Goal: Communication & Community: Answer question/provide support

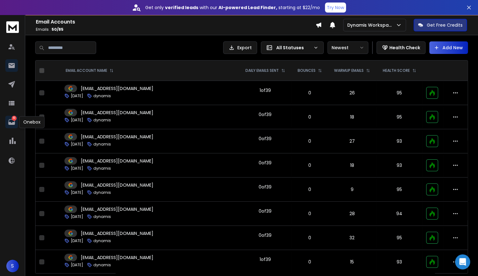
click at [14, 122] on icon at bounding box center [11, 122] width 7 height 6
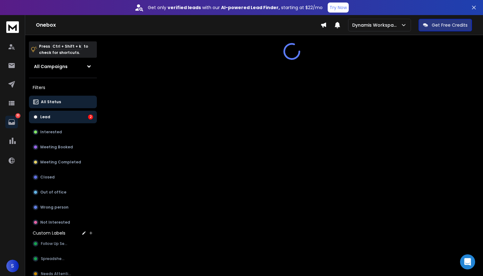
click at [66, 119] on button "Lead 2" at bounding box center [63, 117] width 68 height 13
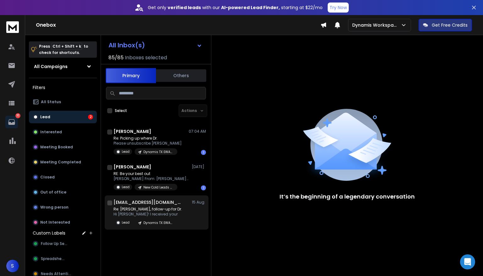
click at [137, 206] on div "[EMAIL_ADDRESS][DOMAIN_NAME] [DATE] Re: [PERSON_NAME], follow-up for Dr. Hi [PE…" at bounding box center [159, 213] width 92 height 27
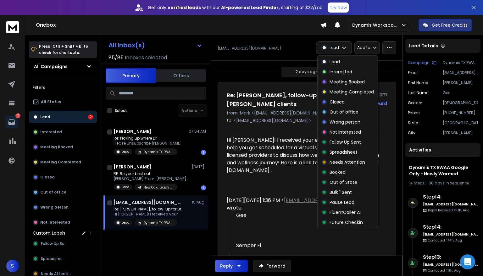
click at [336, 48] on p "Lead" at bounding box center [333, 47] width 9 height 5
click at [347, 154] on p "Spreadsheet" at bounding box center [343, 152] width 28 height 6
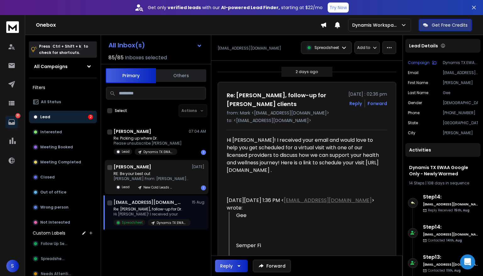
click at [150, 178] on p "[PERSON_NAME] From: [PERSON_NAME] Sent:" at bounding box center [150, 179] width 75 height 5
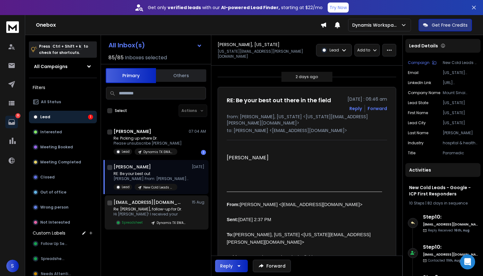
click at [140, 211] on p "Re: [PERSON_NAME], follow-up for Dr." at bounding box center [150, 209] width 75 height 5
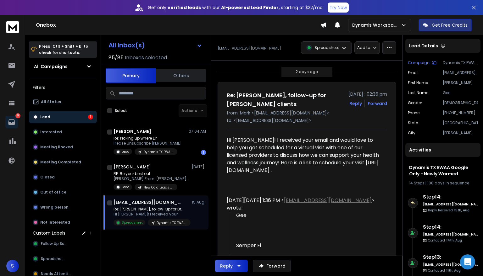
drag, startPoint x: 312, startPoint y: 171, endPoint x: 221, endPoint y: 139, distance: 96.5
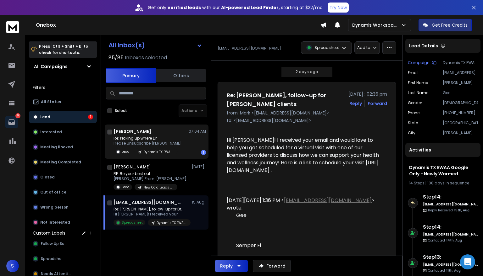
copy div "Hi [PERSON_NAME]! I received your email and would love to help you get schedule…"
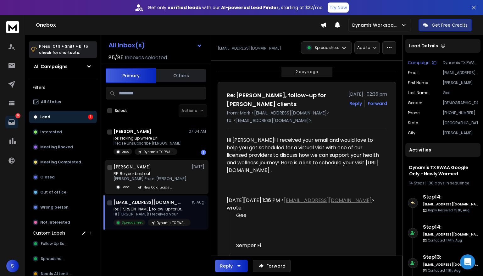
click at [150, 178] on p "[PERSON_NAME] From: [PERSON_NAME] Sent:" at bounding box center [150, 179] width 75 height 5
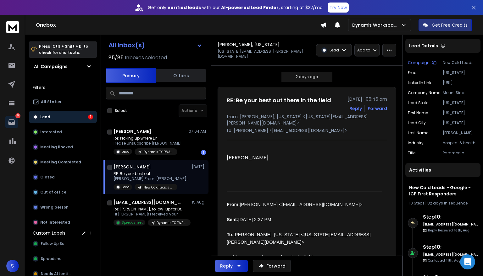
click at [355, 106] on button "Reply" at bounding box center [355, 109] width 13 height 6
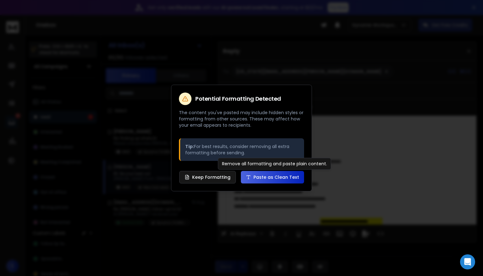
click at [270, 176] on button "Paste as Clean Text" at bounding box center [272, 177] width 63 height 13
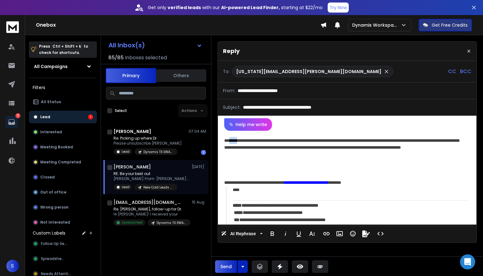
drag, startPoint x: 241, startPoint y: 142, endPoint x: 229, endPoint y: 139, distance: 11.9
click at [229, 139] on div "**********" at bounding box center [343, 147] width 239 height 21
click at [150, 175] on p "RE: Be your best out" at bounding box center [150, 174] width 75 height 5
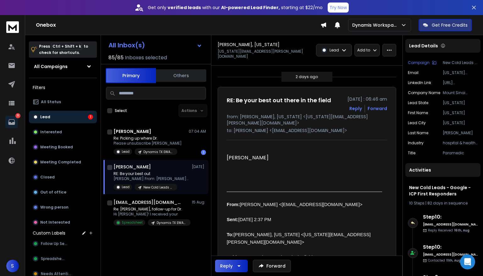
click at [354, 106] on button "Reply" at bounding box center [355, 109] width 13 height 6
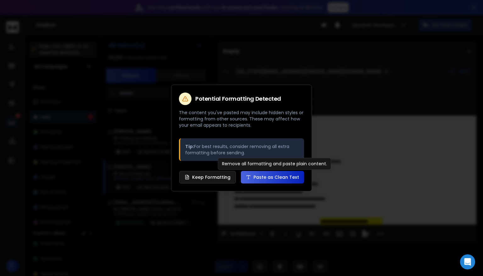
click at [266, 178] on button "Paste as Clean Text" at bounding box center [272, 177] width 63 height 13
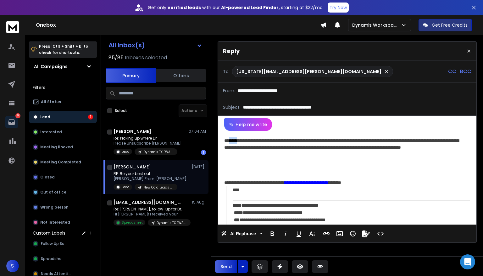
drag, startPoint x: 240, startPoint y: 141, endPoint x: 230, endPoint y: 139, distance: 10.2
click at [230, 139] on div "**********" at bounding box center [343, 147] width 239 height 21
click at [221, 266] on button "Send" at bounding box center [226, 267] width 22 height 13
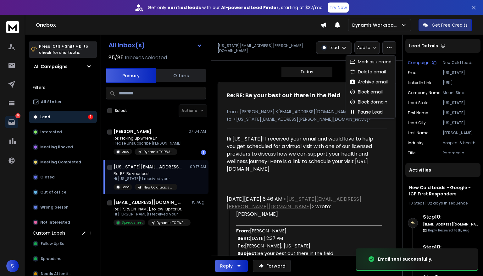
click at [389, 48] on icon "button" at bounding box center [389, 47] width 5 height 1
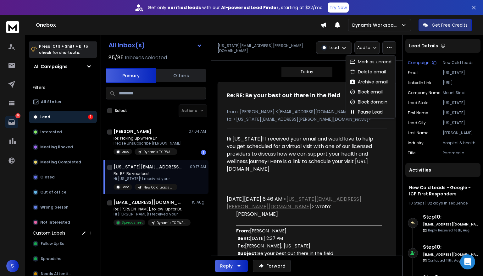
click at [334, 48] on p "Lead" at bounding box center [333, 47] width 9 height 5
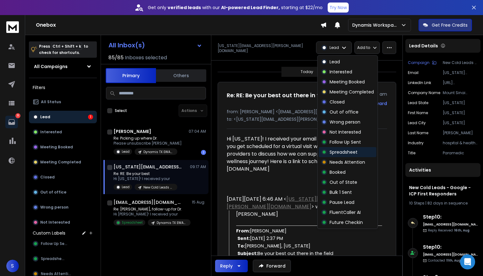
click at [351, 154] on p "Spreadsheet" at bounding box center [343, 152] width 28 height 6
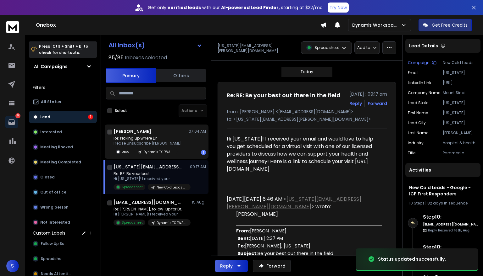
click at [144, 136] on p "Re: Picking up where Dr." at bounding box center [147, 138] width 68 height 5
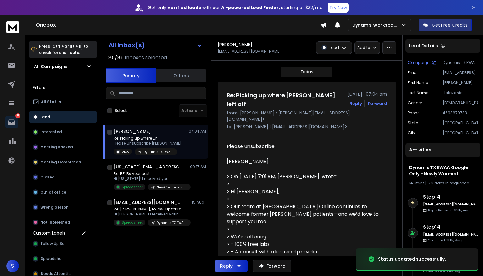
click at [388, 45] on icon "button" at bounding box center [389, 48] width 6 height 6
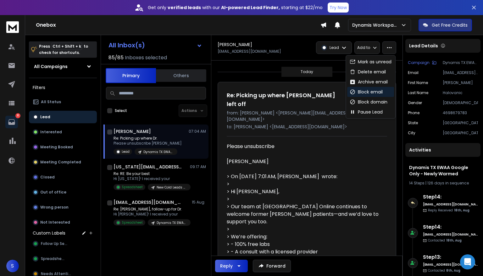
click at [381, 93] on div "Block email" at bounding box center [365, 92] width 33 height 6
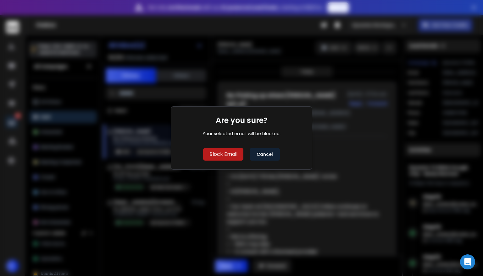
click at [219, 153] on button "Block Email" at bounding box center [223, 154] width 40 height 13
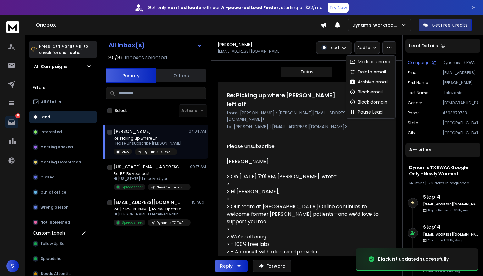
click at [385, 44] on button "button" at bounding box center [389, 47] width 14 height 13
click at [371, 82] on div "Archive email" at bounding box center [368, 82] width 38 height 6
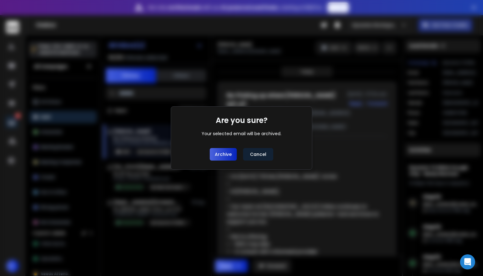
click at [220, 156] on p "archive" at bounding box center [223, 154] width 17 height 6
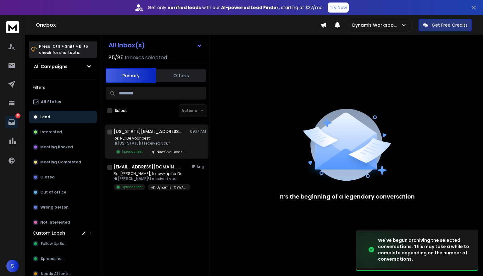
click at [181, 139] on p "Re: RE: Be your best" at bounding box center [150, 138] width 75 height 5
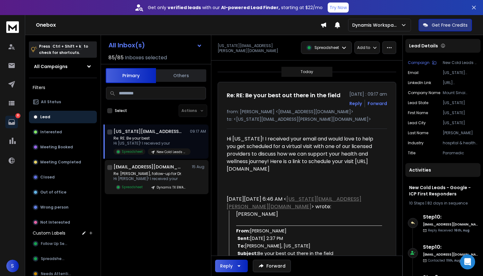
click at [149, 169] on div "[EMAIL_ADDRESS][DOMAIN_NAME] [DATE]" at bounding box center [159, 167] width 92 height 6
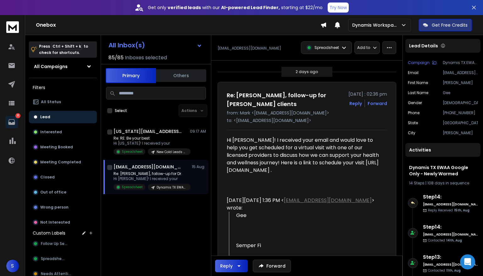
click at [156, 96] on input at bounding box center [156, 93] width 100 height 13
click at [70, 103] on button "All Status" at bounding box center [63, 102] width 68 height 13
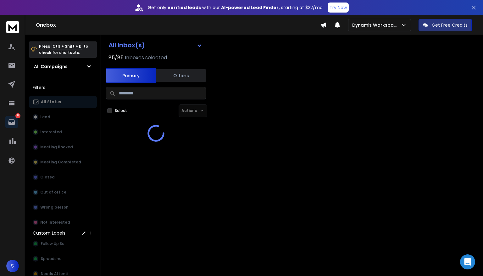
click at [154, 95] on input at bounding box center [156, 93] width 100 height 13
paste input "**********"
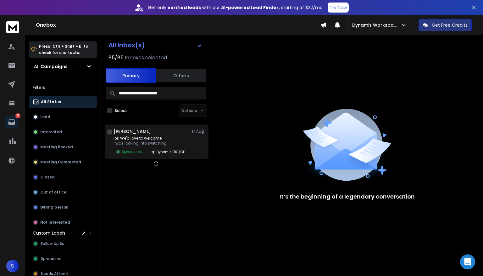
click at [156, 138] on p "Re: We'd love to welcome" at bounding box center [150, 138] width 75 height 5
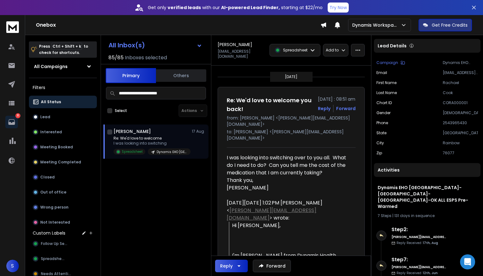
click at [330, 106] on button "Reply" at bounding box center [324, 109] width 13 height 6
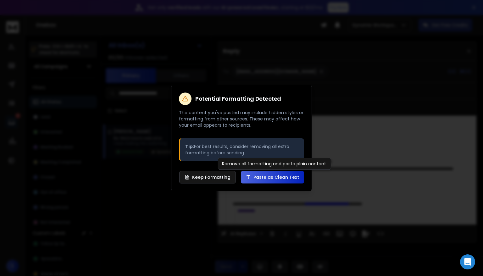
click at [264, 176] on button "Paste as Clean Text" at bounding box center [272, 177] width 63 height 13
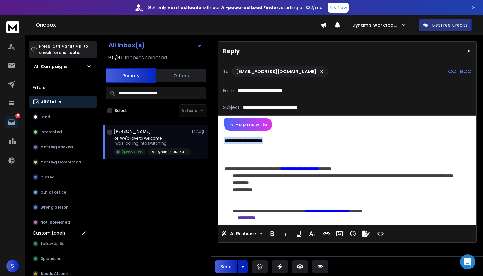
drag, startPoint x: 290, startPoint y: 143, endPoint x: 197, endPoint y: 139, distance: 92.8
click at [197, 139] on div "**********" at bounding box center [292, 173] width 382 height 276
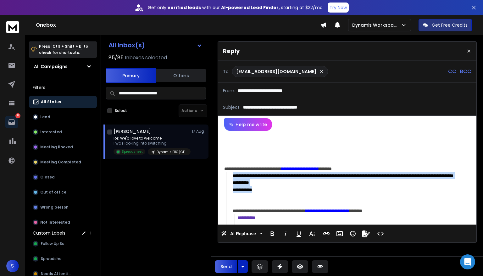
drag, startPoint x: 268, startPoint y: 199, endPoint x: 230, endPoint y: 177, distance: 43.9
copy div "**********"
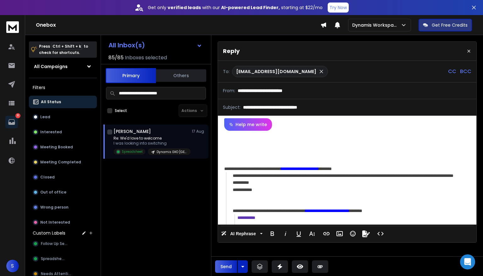
click at [238, 142] on div at bounding box center [343, 140] width 239 height 7
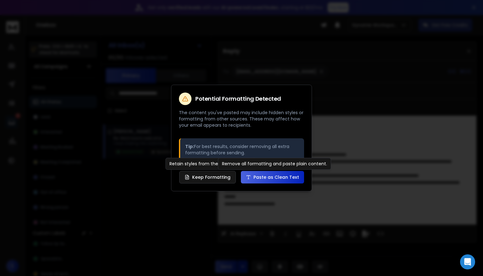
click at [260, 180] on button "Paste as Clean Text" at bounding box center [272, 177] width 63 height 13
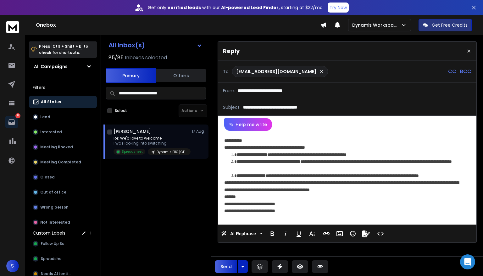
click at [225, 268] on button "Send" at bounding box center [226, 267] width 22 height 13
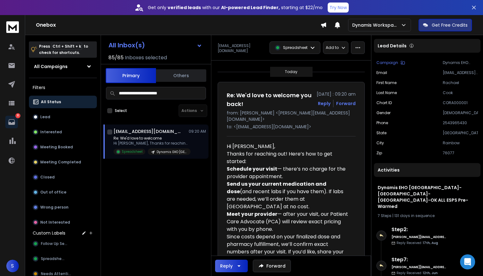
drag, startPoint x: 322, startPoint y: 157, endPoint x: 328, endPoint y: 97, distance: 60.0
copy div "[DATE] : 09:20 am Reply Forward from: [PERSON_NAME] <[PERSON_NAME][EMAIL_ADDRES…"
drag, startPoint x: 191, startPoint y: 92, endPoint x: 102, endPoint y: 90, distance: 88.6
click at [102, 90] on div "**********" at bounding box center [156, 155] width 110 height 141
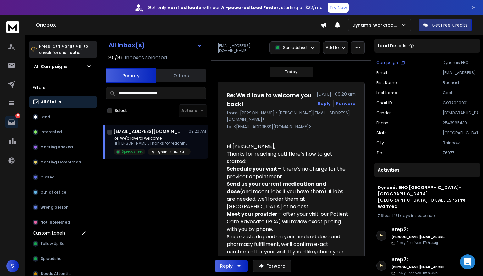
paste input "*****"
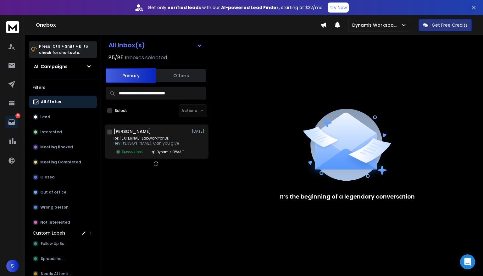
type input "**********"
click at [156, 138] on p "Re: [EXTERNAL] Labwork for Dr." at bounding box center [150, 138] width 75 height 5
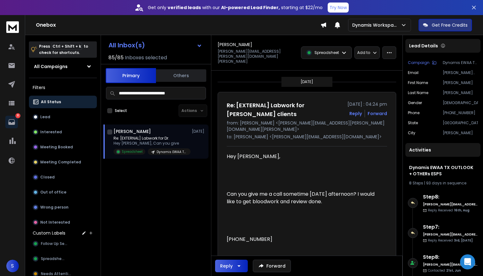
click at [362, 111] on button "Reply" at bounding box center [355, 114] width 13 height 6
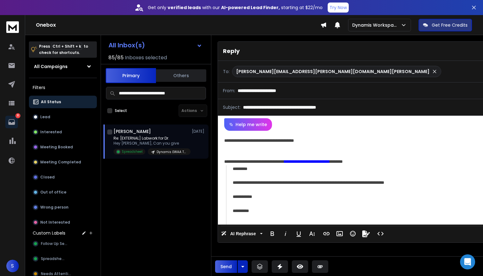
click at [222, 269] on button "Send" at bounding box center [226, 267] width 22 height 13
click at [229, 270] on button "Send" at bounding box center [226, 267] width 22 height 13
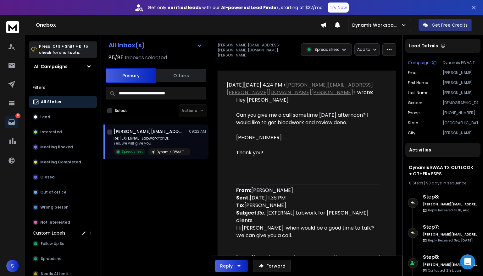
scroll to position [126, 0]
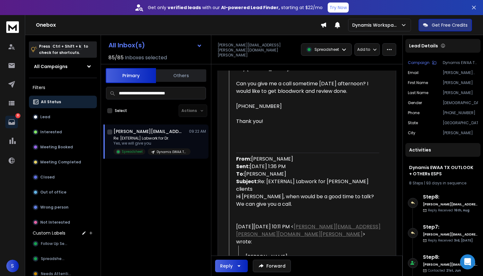
drag, startPoint x: 281, startPoint y: 156, endPoint x: 265, endPoint y: 155, distance: 15.4
click at [265, 156] on div "From: [PERSON_NAME] Sent: [DATE] 1:36 PM To: [PERSON_NAME] Subject: Re: [EXTERN…" at bounding box center [309, 175] width 146 height 38
copy div "[PERSON_NAME]"
drag, startPoint x: 244, startPoint y: 156, endPoint x: 263, endPoint y: 156, distance: 18.9
click at [263, 156] on div "From: [PERSON_NAME] Sent: [DATE] 1:36 PM To: [PERSON_NAME] Subject: Re: [EXTERN…" at bounding box center [309, 175] width 146 height 38
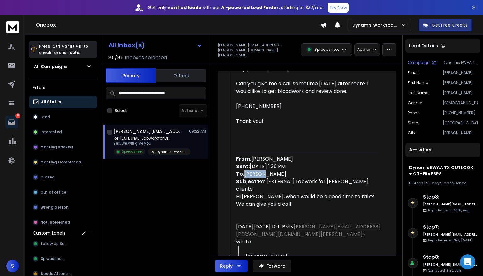
copy div "[PERSON_NAME]"
drag, startPoint x: 284, startPoint y: 156, endPoint x: 266, endPoint y: 158, distance: 17.7
click at [266, 158] on div "From: [PERSON_NAME] Sent: [DATE] 1:36 PM To: [PERSON_NAME] Subject: Re: [EXTERN…" at bounding box center [309, 175] width 146 height 38
copy div "[PERSON_NAME]"
click at [277, 208] on div at bounding box center [309, 212] width 146 height 8
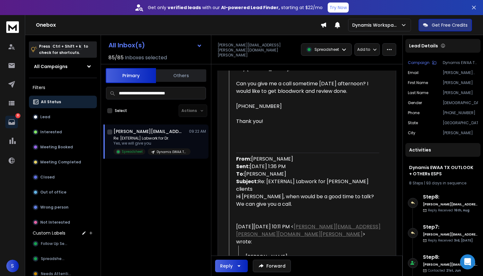
scroll to position [0, 0]
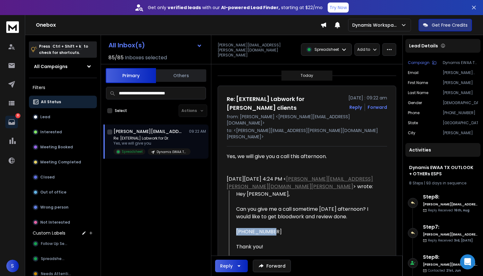
drag, startPoint x: 273, startPoint y: 216, endPoint x: 234, endPoint y: 215, distance: 38.4
copy div "[PHONE_NUMBER]"
click at [54, 119] on button "Lead" at bounding box center [63, 117] width 68 height 13
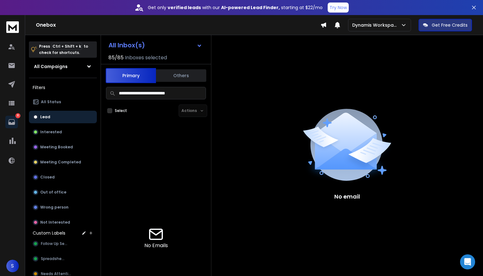
drag, startPoint x: 190, startPoint y: 93, endPoint x: 50, endPoint y: 90, distance: 140.5
click at [50, 90] on div "**********" at bounding box center [253, 173] width 457 height 276
type input "*"
click at [55, 121] on button "Lead" at bounding box center [63, 117] width 68 height 13
click at [59, 105] on button "All Status" at bounding box center [63, 102] width 68 height 13
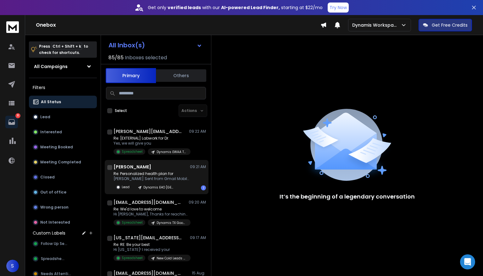
click at [138, 172] on p "Re: Personalized health plan for" at bounding box center [150, 174] width 75 height 5
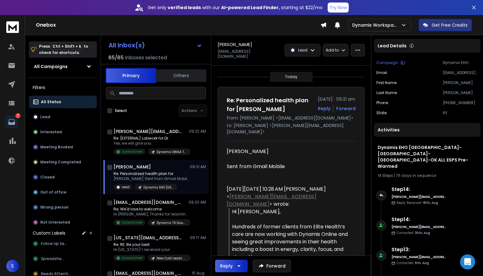
click at [350, 163] on div "Sent from Gmail Mobile" at bounding box center [289, 167] width 124 height 8
click at [330, 106] on button "Reply" at bounding box center [324, 109] width 13 height 6
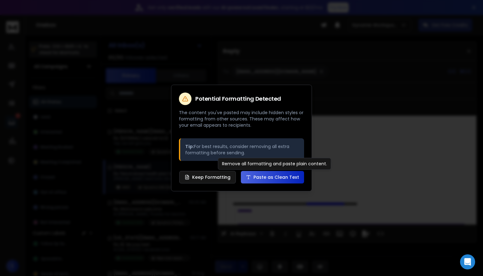
click at [256, 180] on button "Paste as Clean Text" at bounding box center [272, 177] width 63 height 13
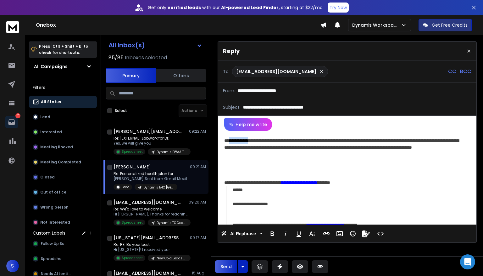
drag, startPoint x: 253, startPoint y: 141, endPoint x: 229, endPoint y: 139, distance: 23.3
click at [229, 139] on div "**********" at bounding box center [343, 147] width 239 height 21
click at [227, 269] on button "Send" at bounding box center [226, 267] width 22 height 13
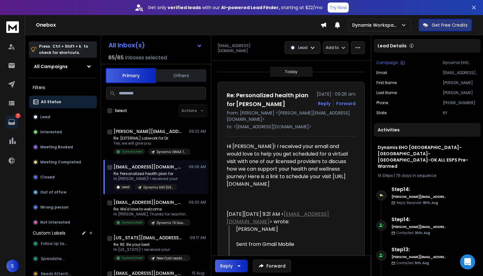
click at [445, 90] on p "[PERSON_NAME]" at bounding box center [459, 92] width 35 height 5
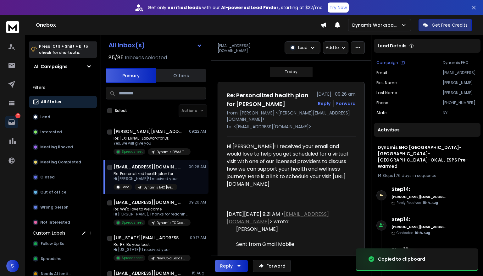
click at [447, 81] on p "[PERSON_NAME]" at bounding box center [459, 82] width 35 height 5
click at [453, 103] on p "[PHONE_NUMBER]" at bounding box center [459, 103] width 35 height 5
